Goal: Task Accomplishment & Management: Manage account settings

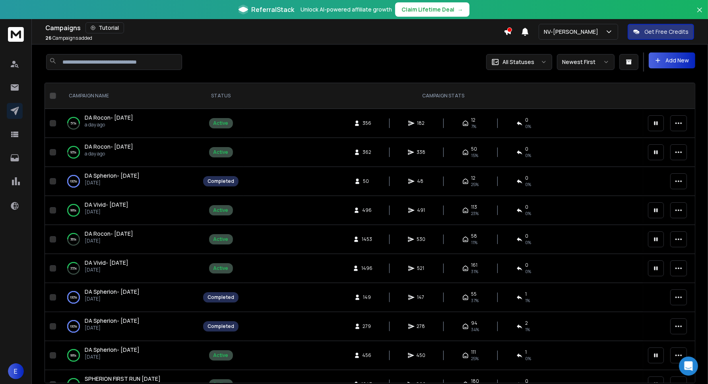
click at [675, 121] on icon "button" at bounding box center [679, 123] width 8 height 8
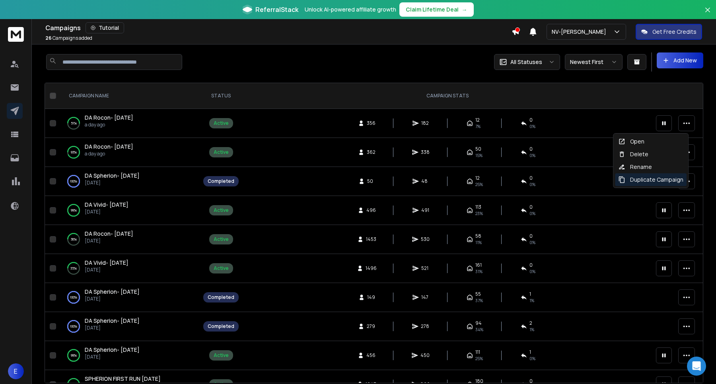
click at [646, 179] on div "Duplicate Campaign" at bounding box center [650, 180] width 65 height 8
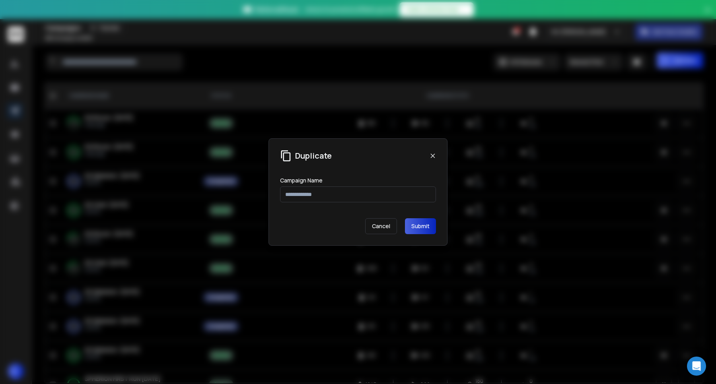
click at [330, 192] on input "text" at bounding box center [358, 194] width 156 height 16
drag, startPoint x: 375, startPoint y: 198, endPoint x: 320, endPoint y: 199, distance: 54.5
click at [320, 199] on input "**********" at bounding box center [358, 194] width 156 height 16
type input "**********"
click at [418, 220] on button "Submit" at bounding box center [420, 226] width 31 height 16
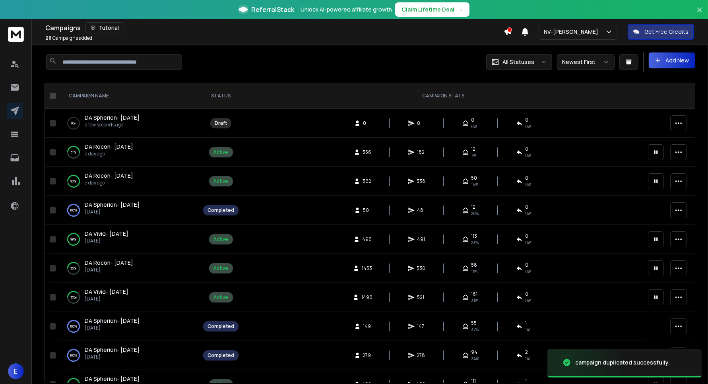
click at [285, 117] on div "0 0 0 0% 0 0%" at bounding box center [443, 123] width 390 height 13
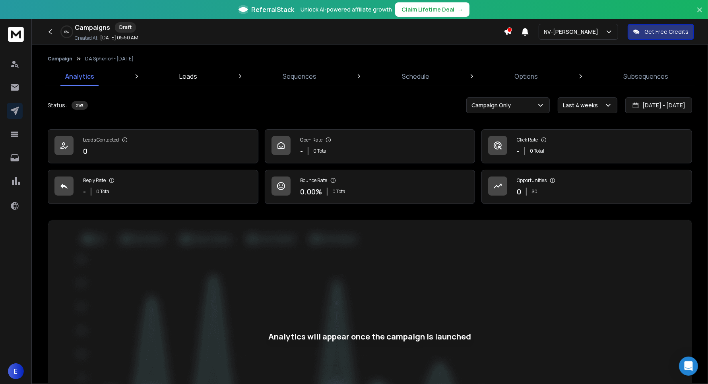
click at [201, 76] on link "Leads" at bounding box center [188, 76] width 27 height 19
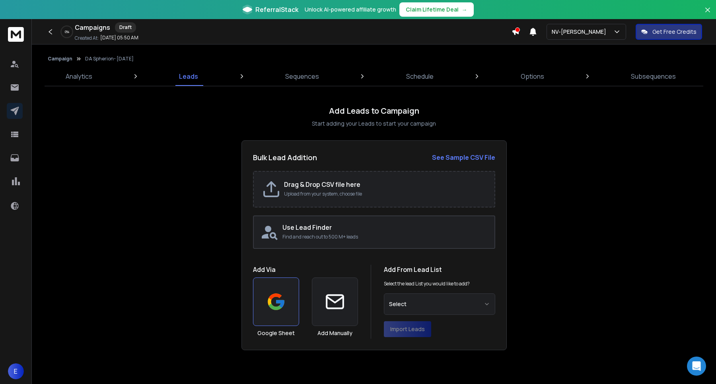
click at [291, 307] on div at bounding box center [276, 302] width 46 height 49
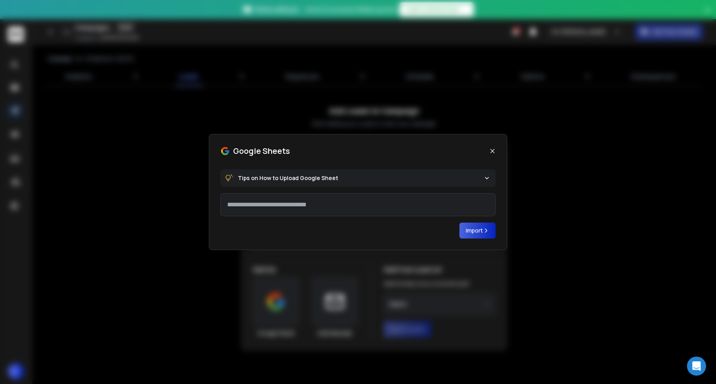
click at [345, 211] on input at bounding box center [357, 204] width 275 height 23
paste input "**********"
type input "**********"
click at [484, 232] on icon at bounding box center [486, 230] width 6 height 6
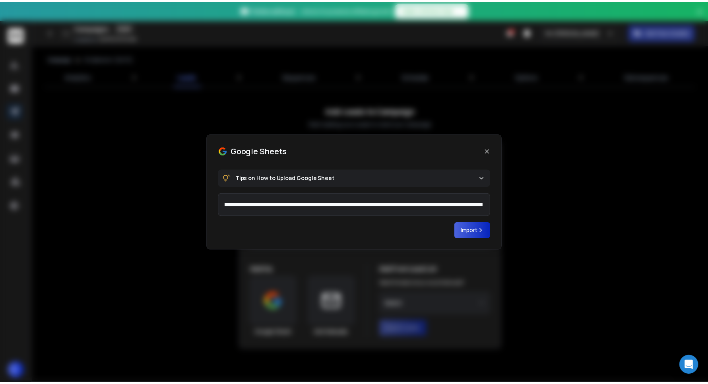
scroll to position [0, 0]
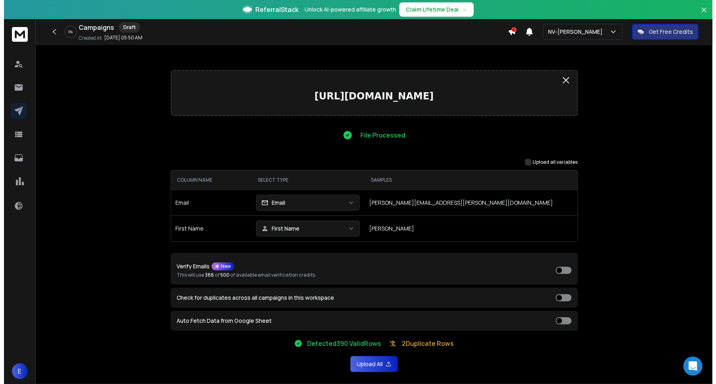
scroll to position [13, 0]
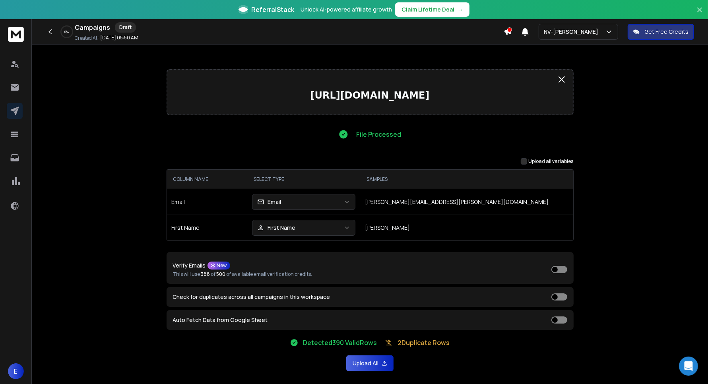
click at [370, 366] on button "Upload All" at bounding box center [369, 363] width 47 height 16
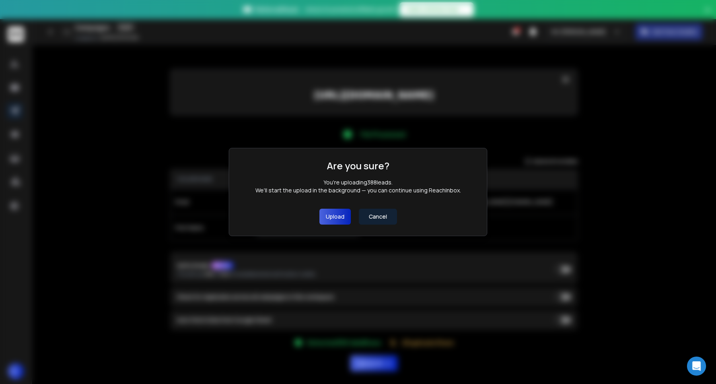
click at [340, 221] on button "Upload" at bounding box center [334, 217] width 31 height 16
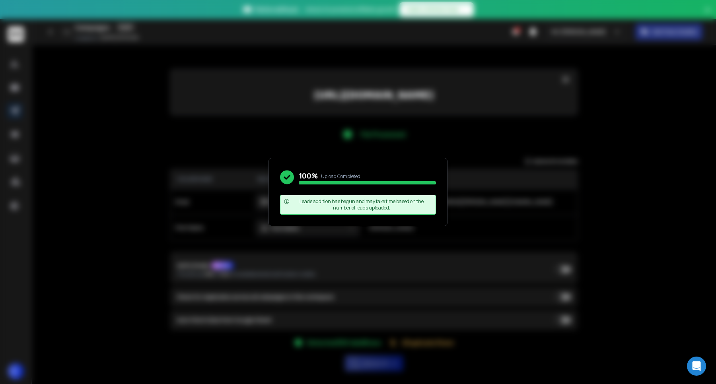
scroll to position [0, 0]
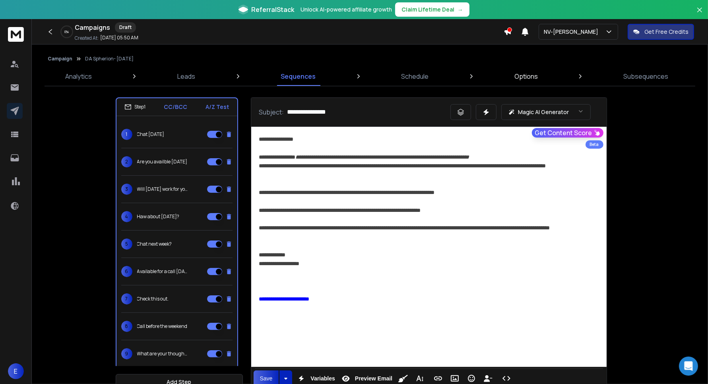
click at [517, 78] on p "Options" at bounding box center [526, 77] width 23 height 10
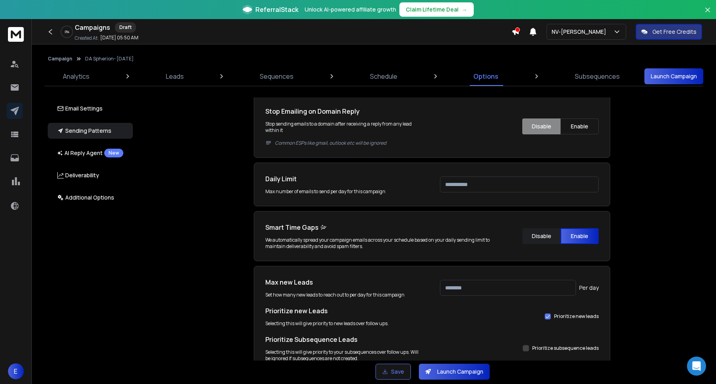
click at [466, 373] on button "Launch Campaign" at bounding box center [454, 372] width 71 height 16
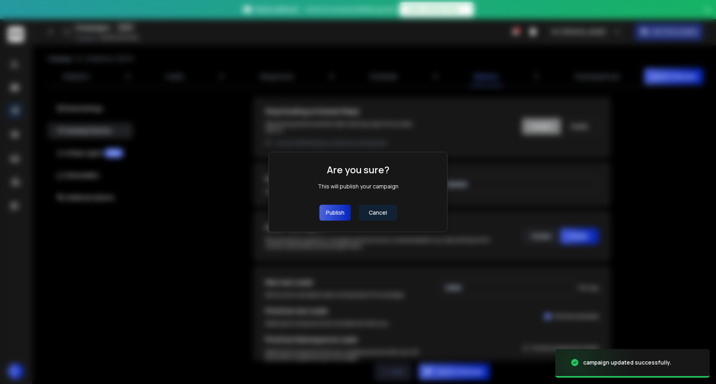
scroll to position [324, 0]
click at [340, 213] on button "Publish" at bounding box center [334, 213] width 31 height 16
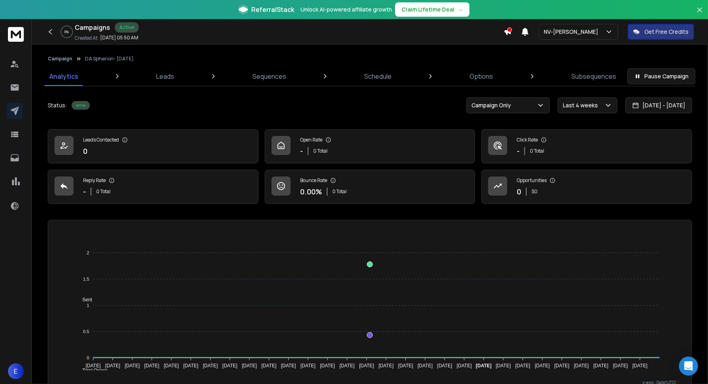
click at [23, 116] on div at bounding box center [16, 112] width 18 height 19
click at [11, 111] on icon at bounding box center [14, 111] width 8 height 8
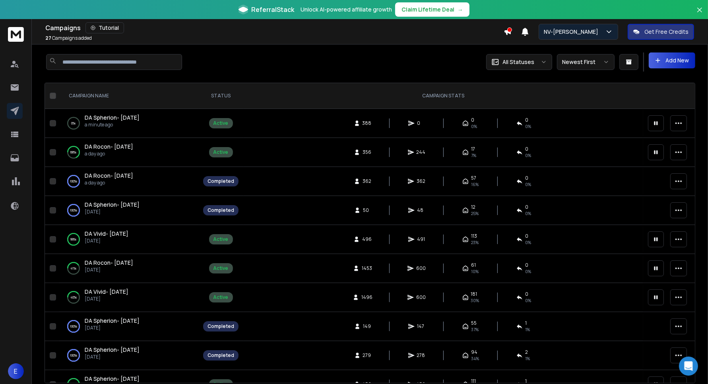
click at [577, 25] on button "NV-Mel" at bounding box center [579, 32] width 80 height 16
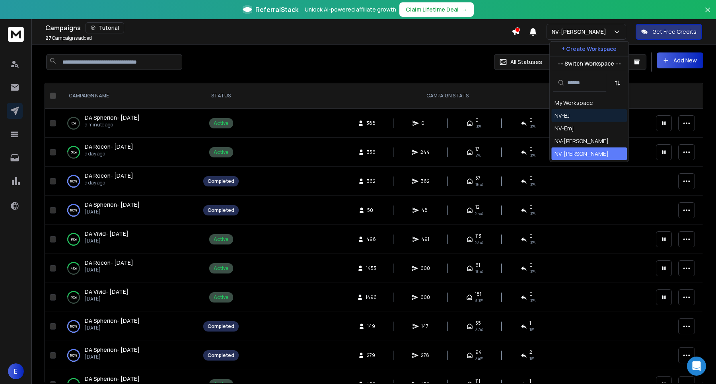
click at [572, 118] on div "NV-BJ" at bounding box center [589, 115] width 76 height 13
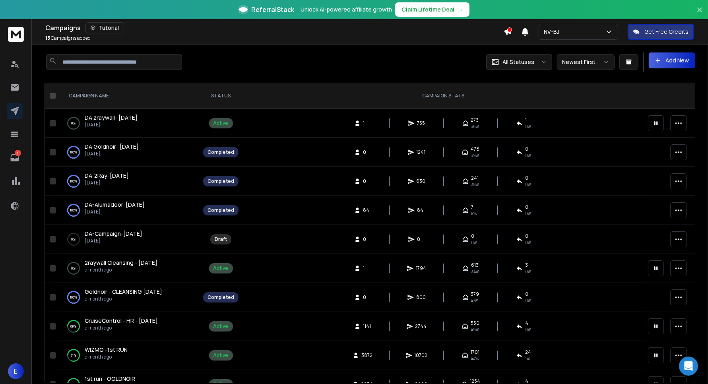
click at [676, 122] on icon "button" at bounding box center [679, 123] width 6 height 2
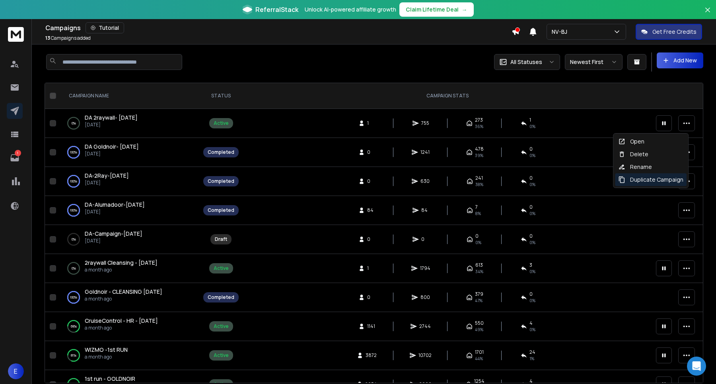
click at [640, 178] on div "Duplicate Campaign" at bounding box center [650, 180] width 65 height 8
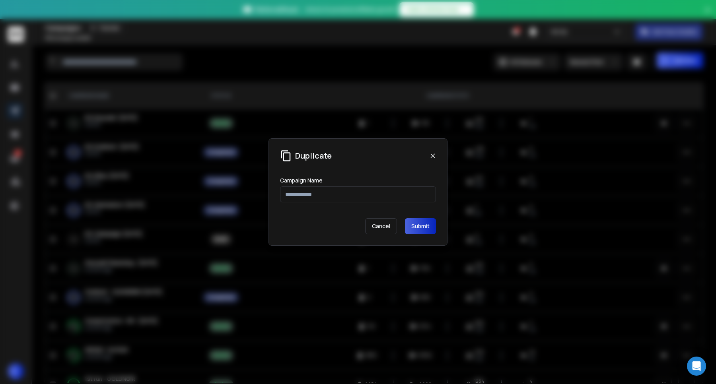
click at [316, 188] on input "text" at bounding box center [358, 194] width 156 height 16
click at [305, 196] on input "**********" at bounding box center [358, 194] width 156 height 16
drag, startPoint x: 358, startPoint y: 197, endPoint x: 318, endPoint y: 196, distance: 39.8
click at [318, 196] on input "**********" at bounding box center [358, 194] width 156 height 16
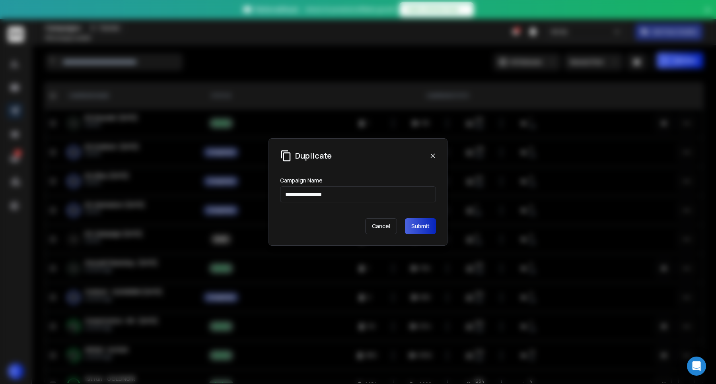
type input "**********"
click at [422, 227] on button "Submit" at bounding box center [420, 226] width 31 height 16
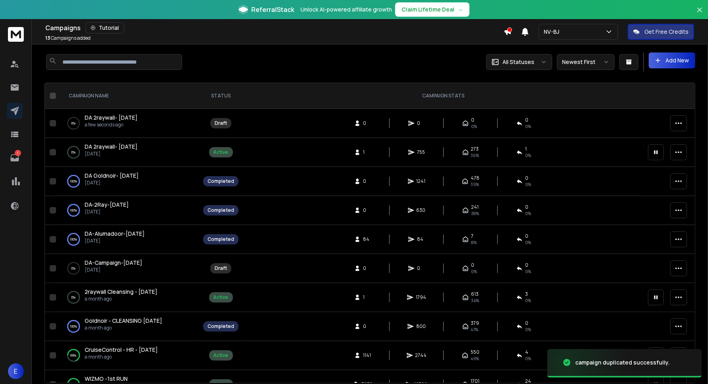
click at [155, 124] on div "0 % DA 2raywall- Oct 9 a few seconds ago" at bounding box center [128, 123] width 123 height 19
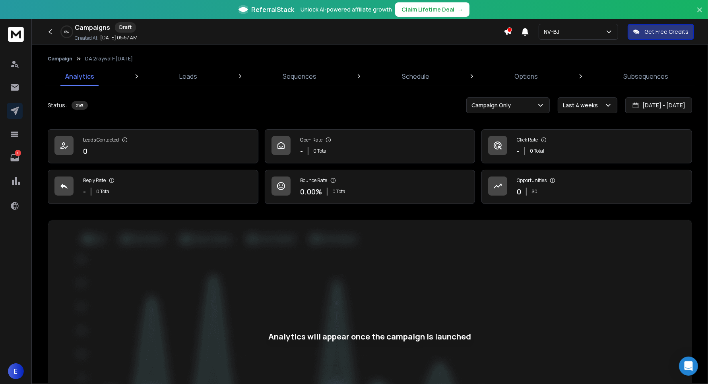
click at [204, 78] on div "Analytics Leads Sequences Schedule Options Subsequences" at bounding box center [367, 76] width 645 height 19
click at [182, 76] on p "Leads" at bounding box center [188, 77] width 18 height 10
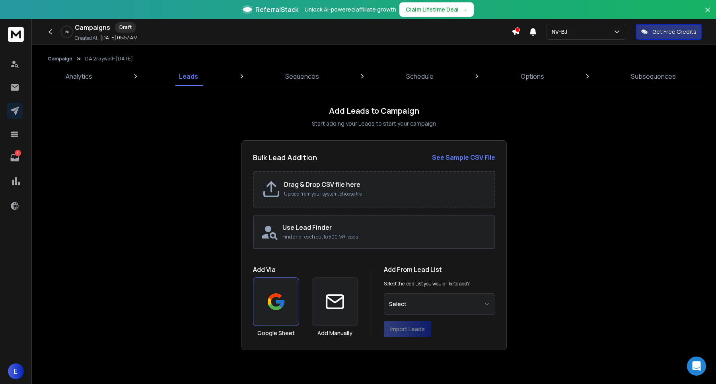
click at [280, 301] on icon at bounding box center [280, 304] width 8 height 8
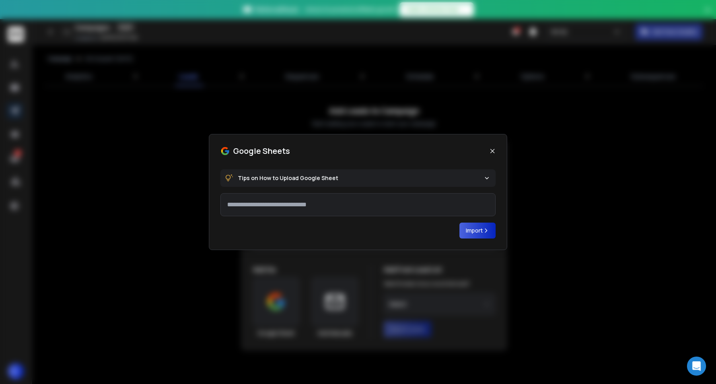
click at [313, 208] on input at bounding box center [357, 204] width 275 height 23
paste input "**********"
type input "**********"
click at [470, 229] on button "Import" at bounding box center [477, 231] width 36 height 16
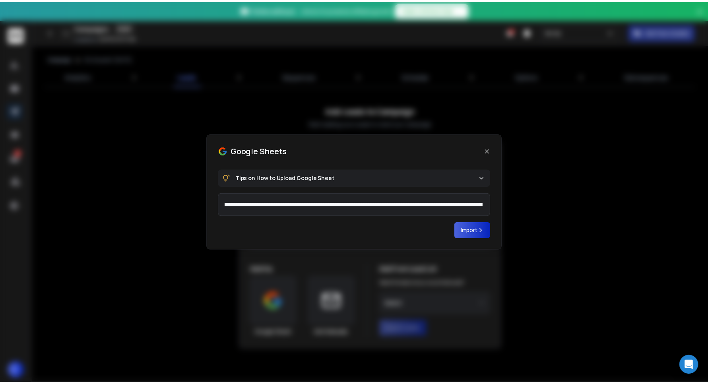
scroll to position [0, 0]
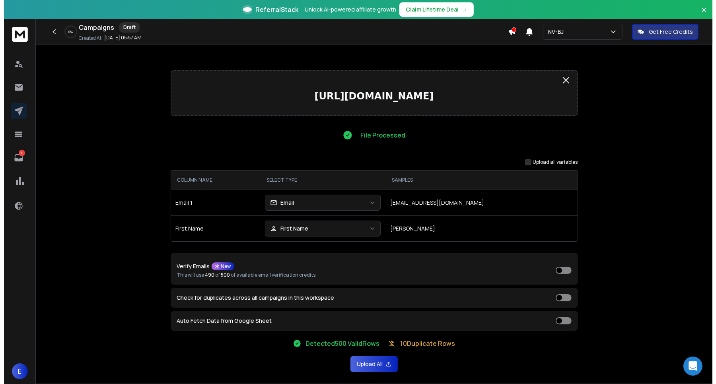
scroll to position [13, 0]
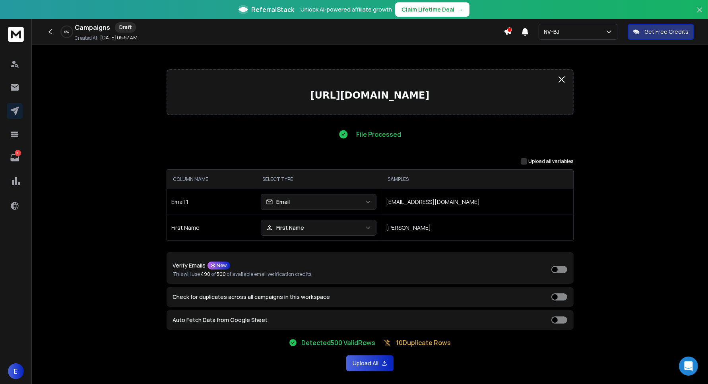
click at [377, 362] on button "Upload All" at bounding box center [369, 363] width 47 height 16
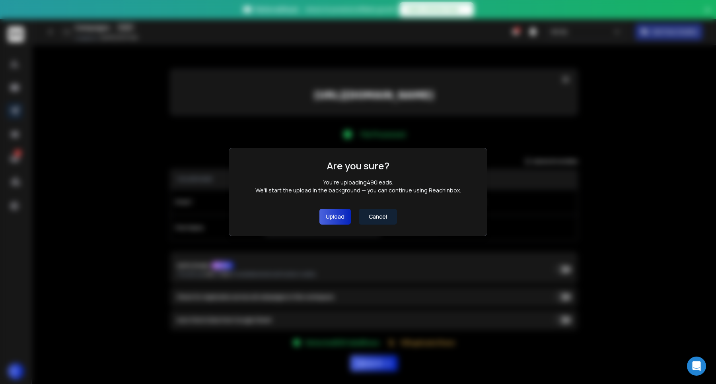
click at [333, 212] on button "Upload" at bounding box center [334, 217] width 31 height 16
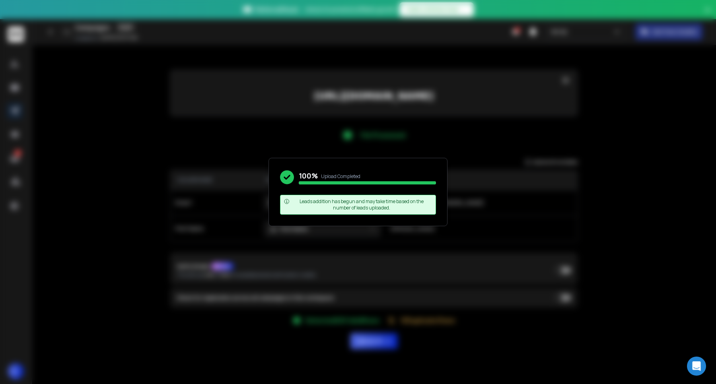
scroll to position [0, 0]
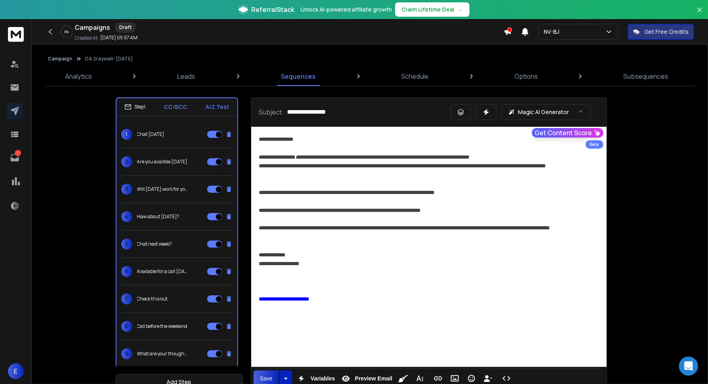
drag, startPoint x: 525, startPoint y: 76, endPoint x: 509, endPoint y: 82, distance: 17.4
click at [526, 76] on p "Options" at bounding box center [526, 77] width 23 height 10
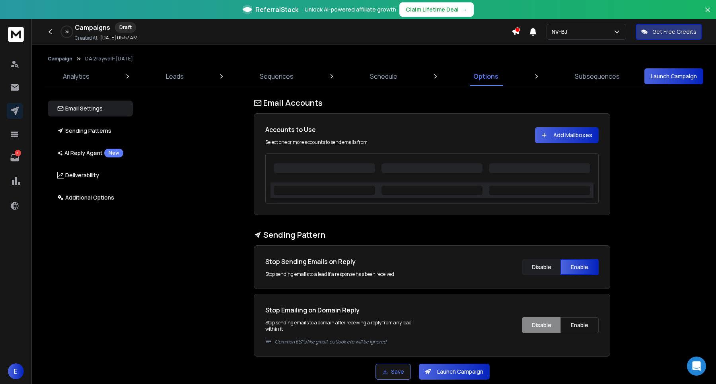
click at [472, 370] on button "Launch Campaign" at bounding box center [454, 372] width 71 height 16
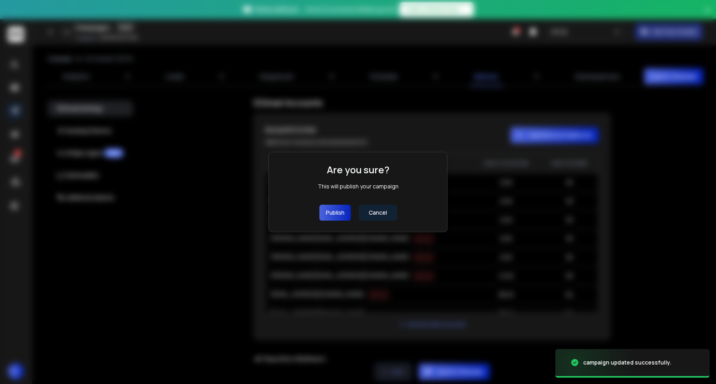
click at [328, 215] on button "Publish" at bounding box center [334, 213] width 31 height 16
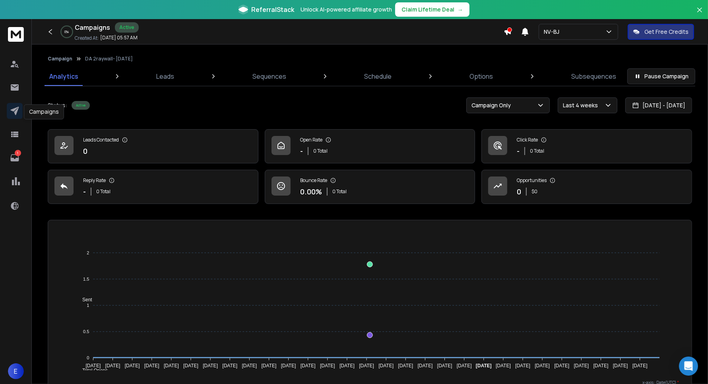
click at [13, 114] on icon at bounding box center [15, 111] width 10 height 10
